Goal: Communication & Community: Share content

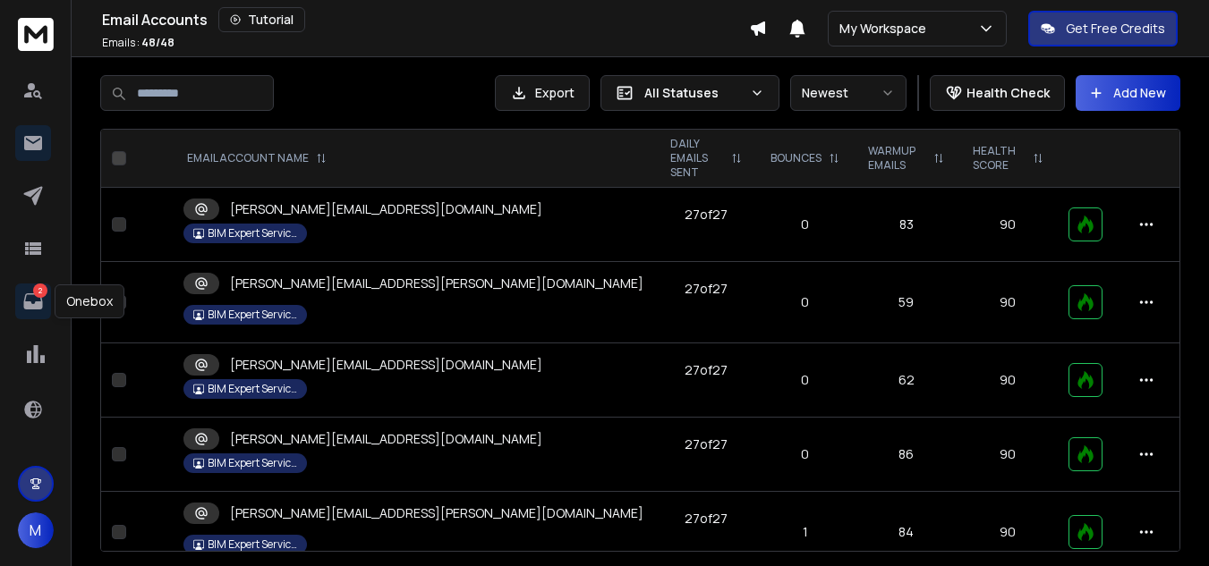
click at [39, 305] on icon at bounding box center [32, 301] width 19 height 16
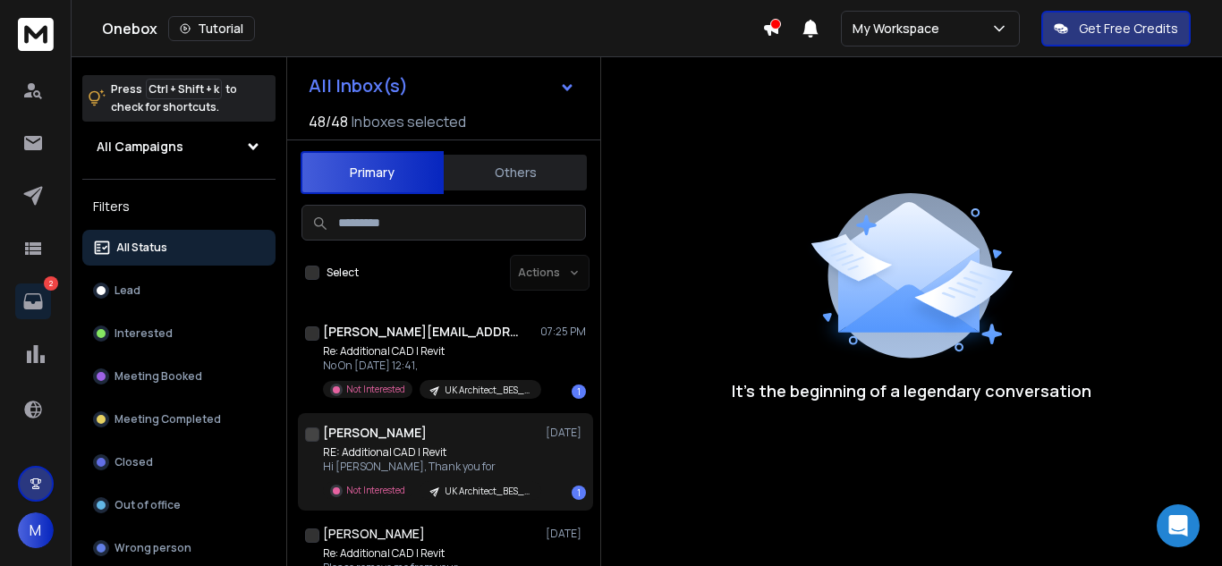
click at [423, 444] on div "[PERSON_NAME] [DATE] RE: Additional CAD | Revit Hi [PERSON_NAME], Thank you for…" at bounding box center [454, 462] width 263 height 76
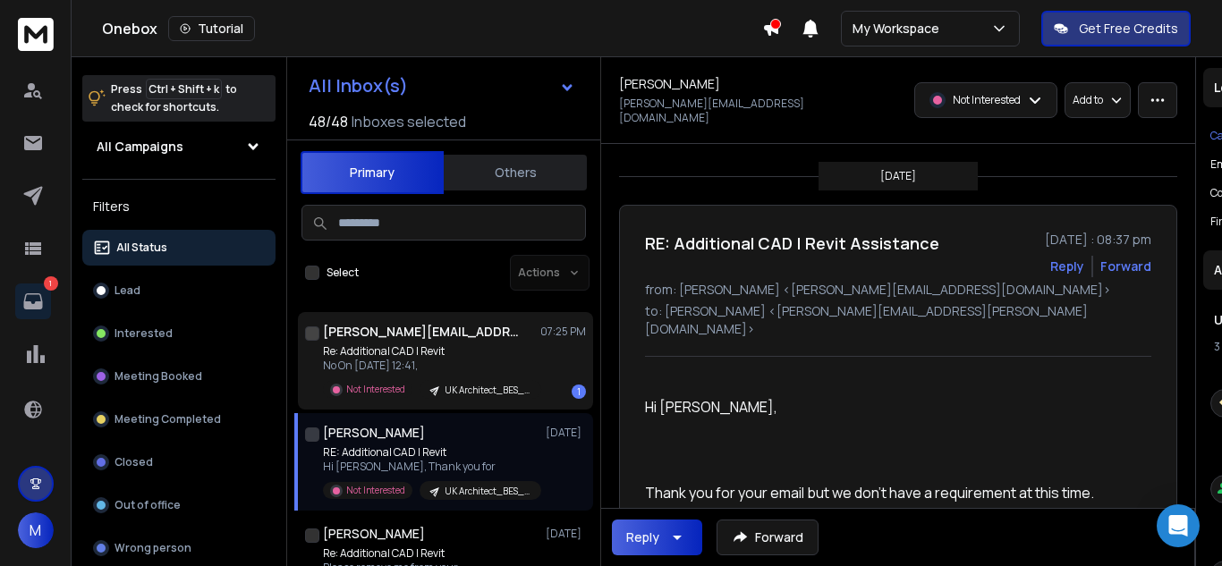
click at [463, 357] on p "Re: Additional CAD | Revit" at bounding box center [430, 351] width 215 height 14
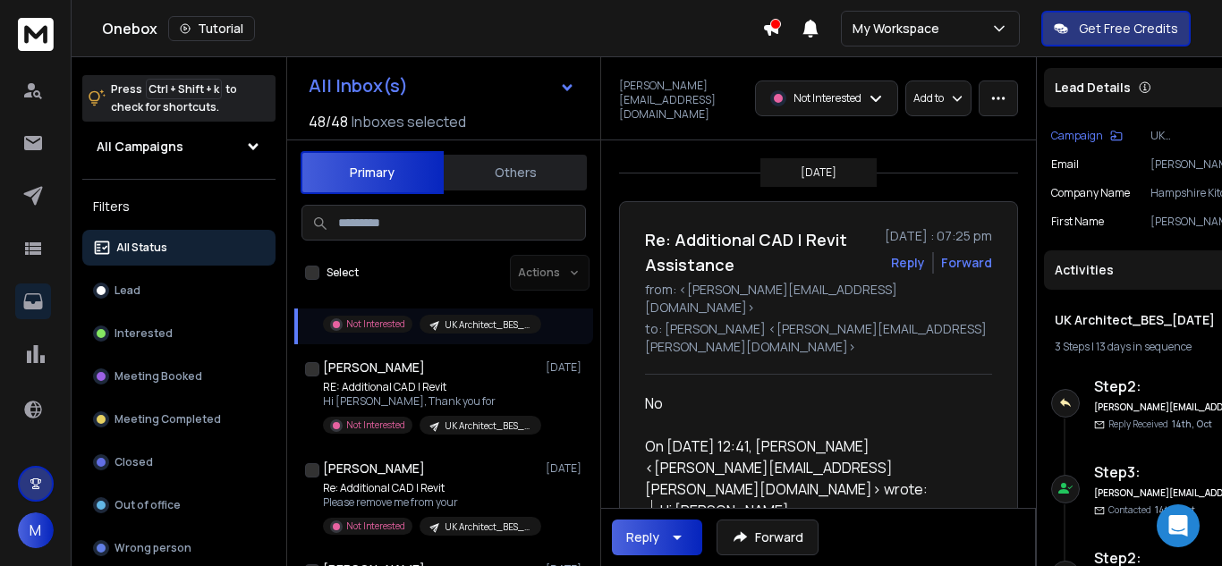
scroll to position [89, 0]
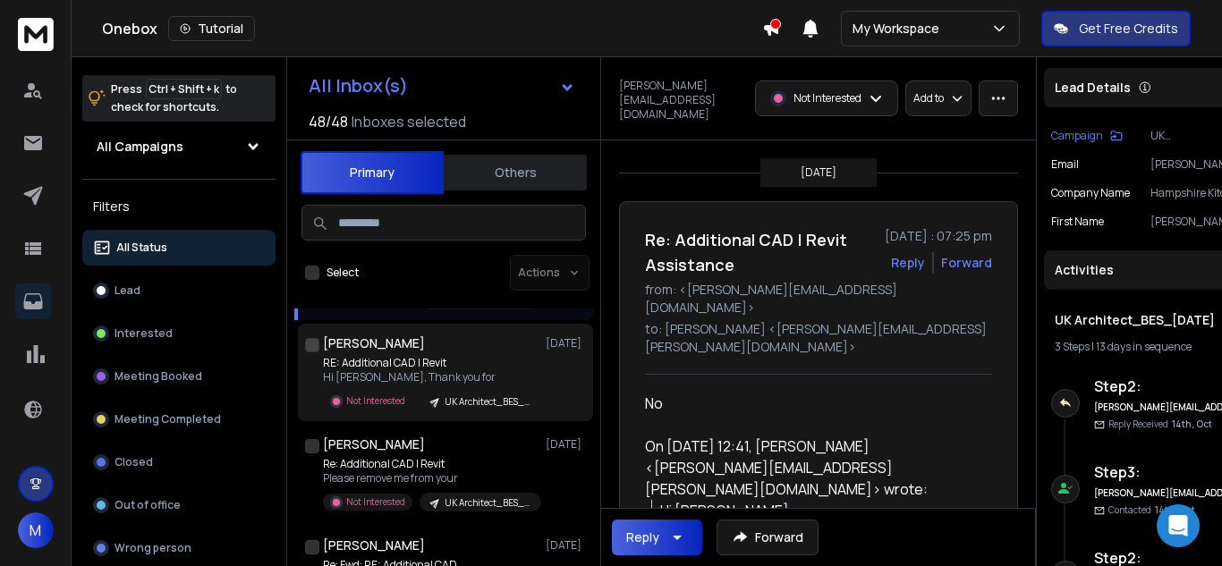
click at [471, 362] on p "RE: Additional CAD | Revit" at bounding box center [430, 363] width 215 height 14
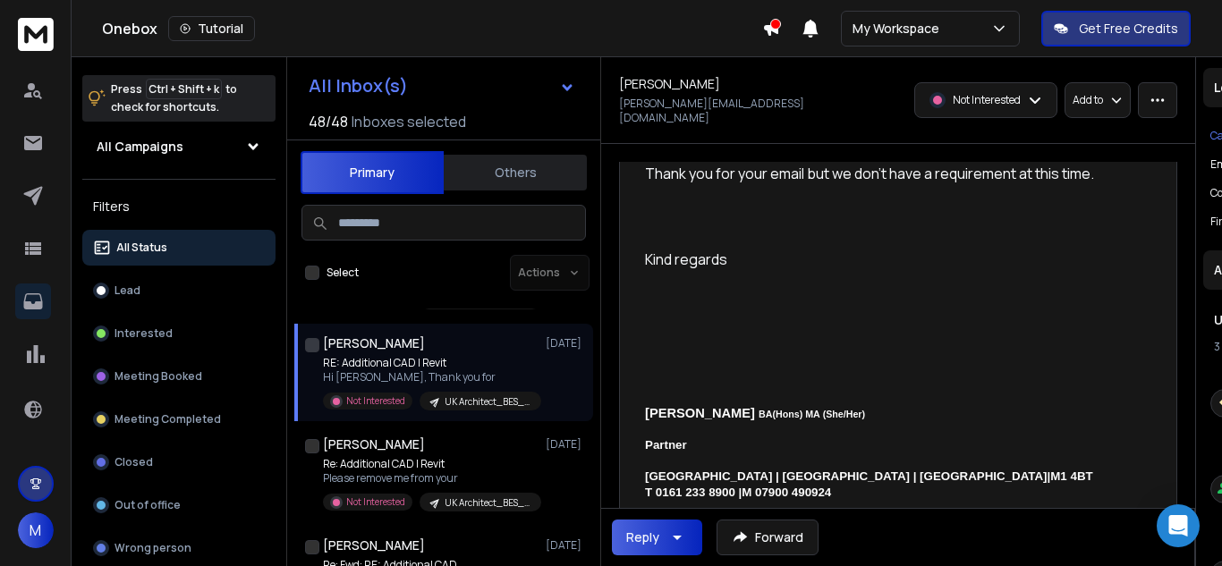
scroll to position [0, 0]
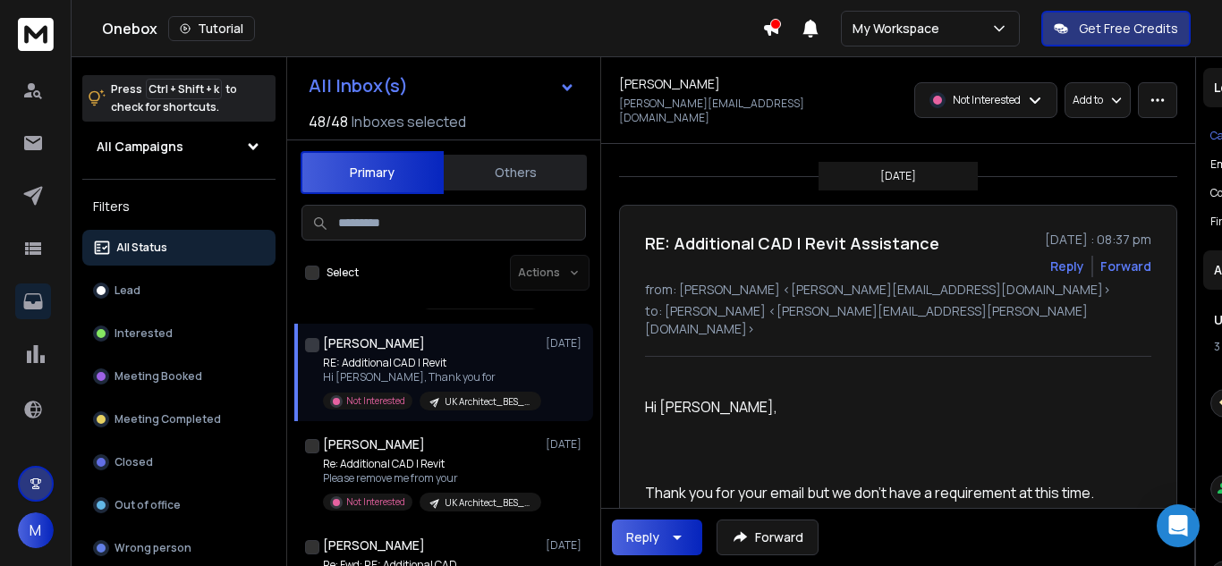
click at [1106, 258] on div "Forward" at bounding box center [1125, 267] width 51 height 18
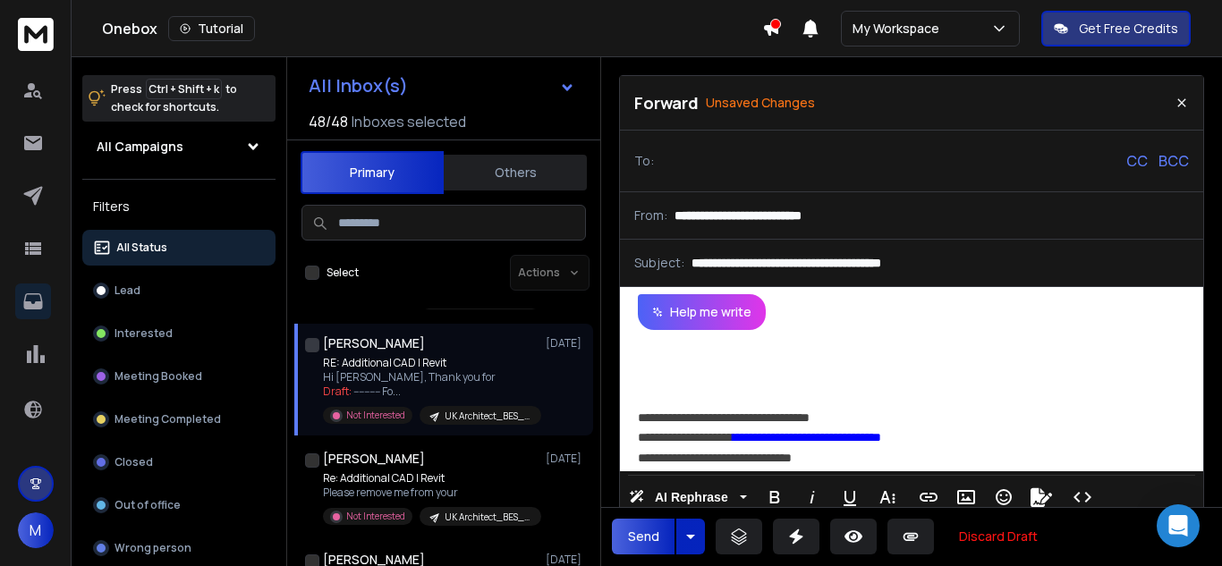
click at [724, 168] on input at bounding box center [723, 161] width 125 height 32
type input "**********"
click at [649, 533] on button "Send" at bounding box center [643, 537] width 63 height 36
